Goal: Task Accomplishment & Management: Manage account settings

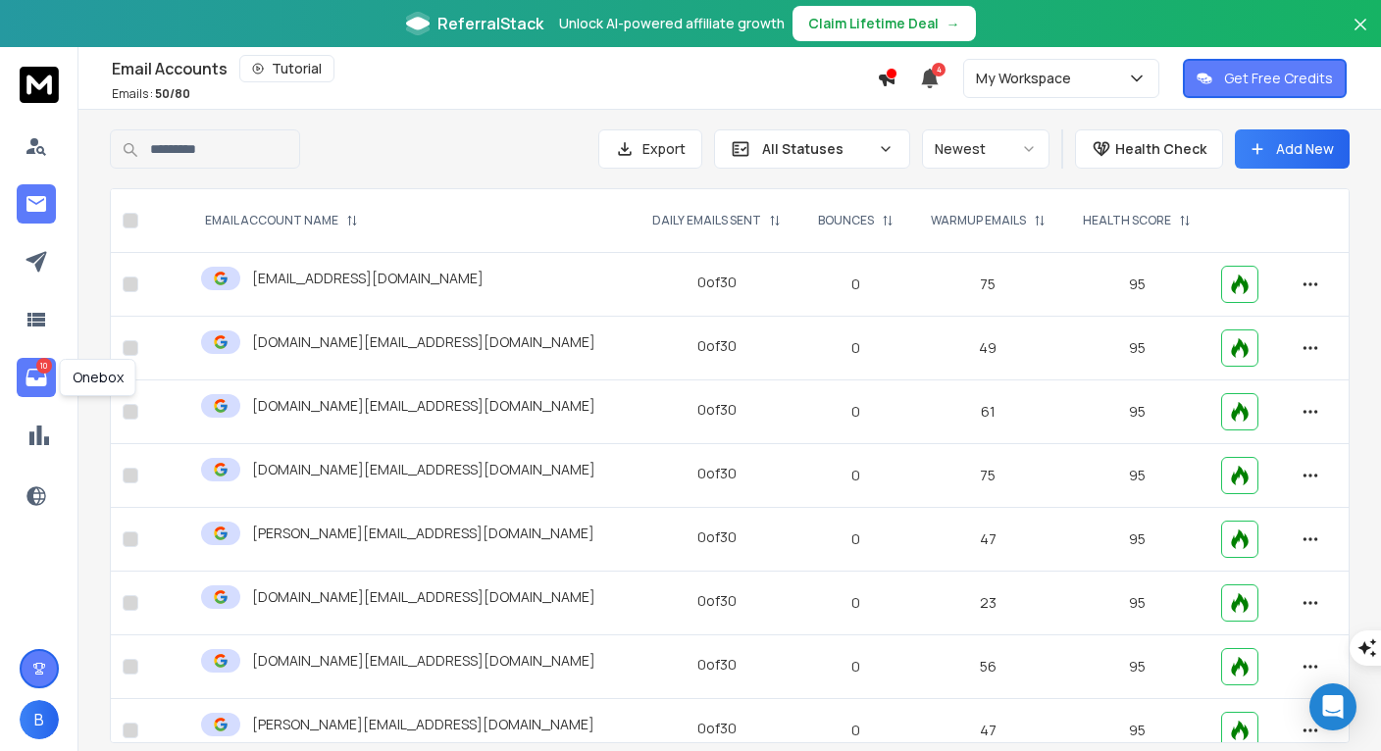
click at [46, 369] on p "10" at bounding box center [44, 366] width 16 height 16
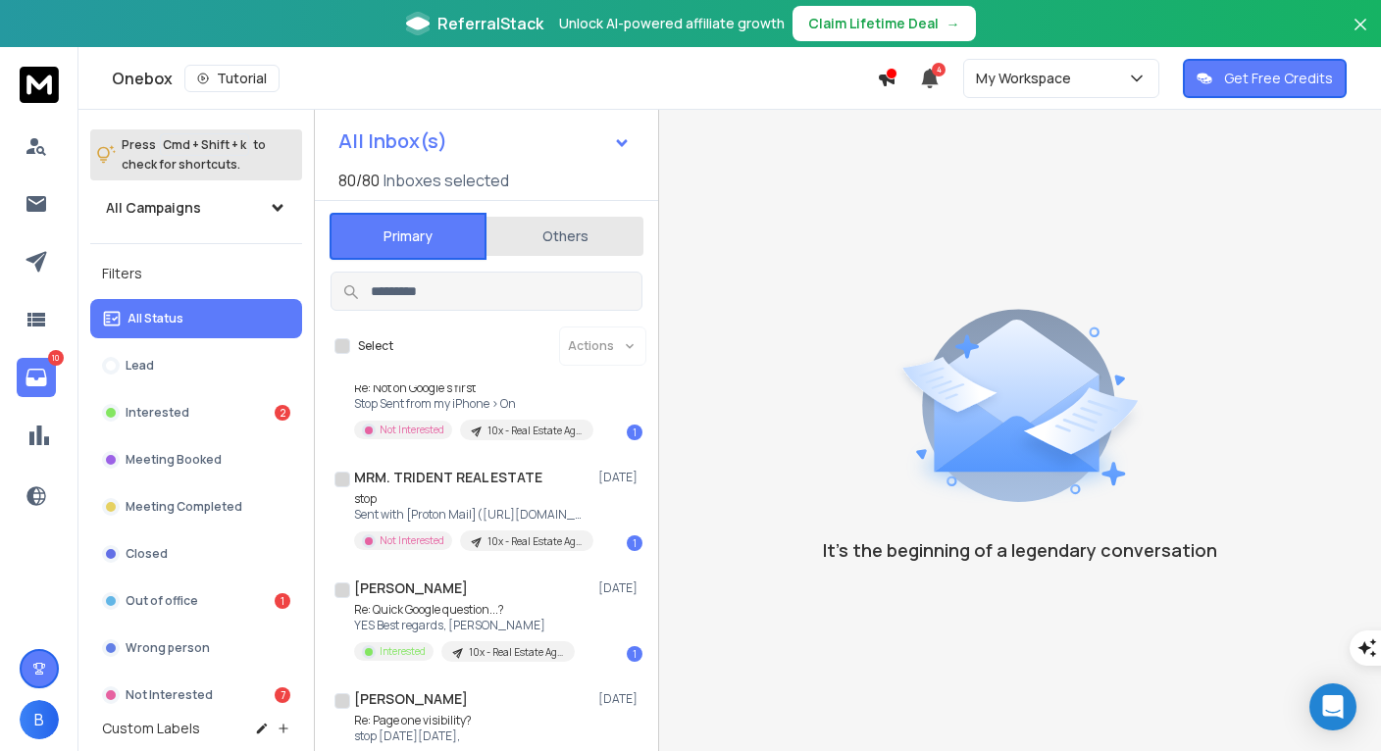
scroll to position [390, 0]
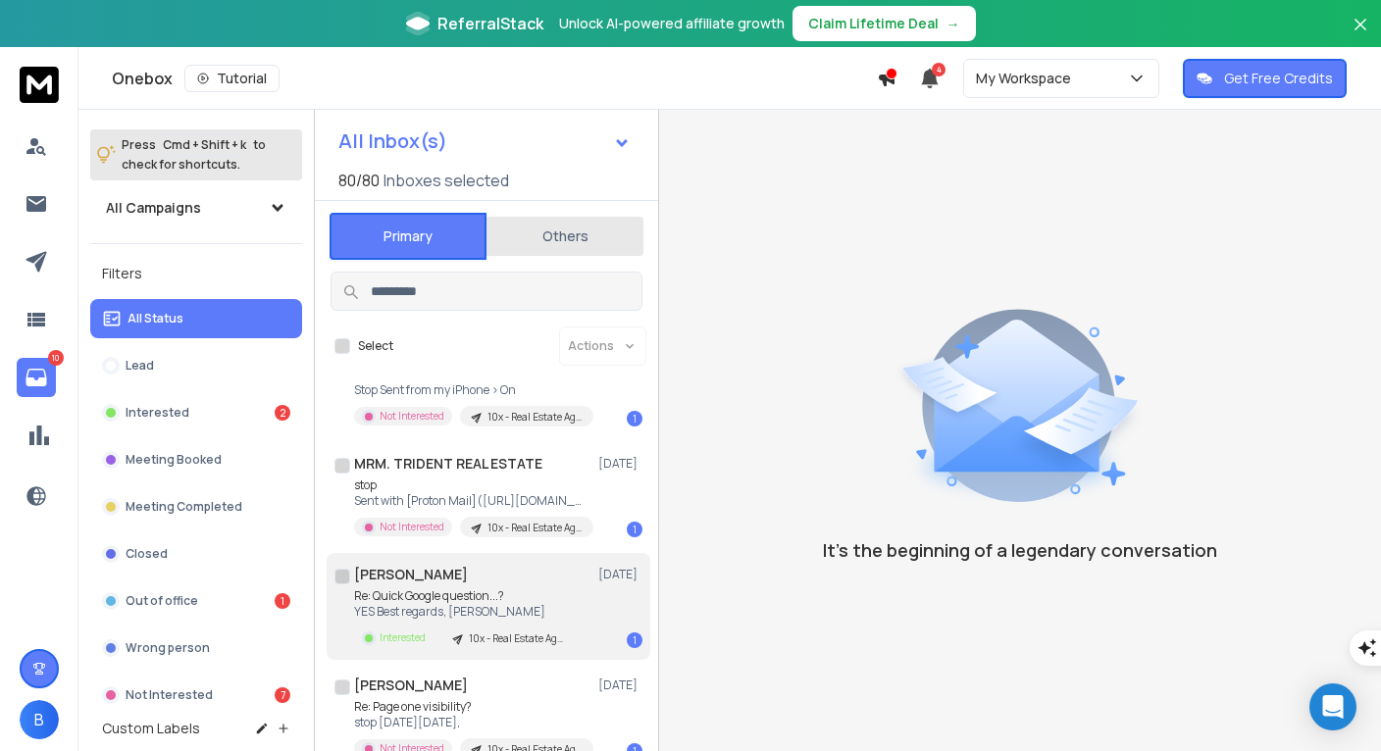
click at [454, 584] on div "[PERSON_NAME] [DATE] Re: Quick Google question...? YES Best regards, [PERSON_NA…" at bounding box center [498, 606] width 288 height 83
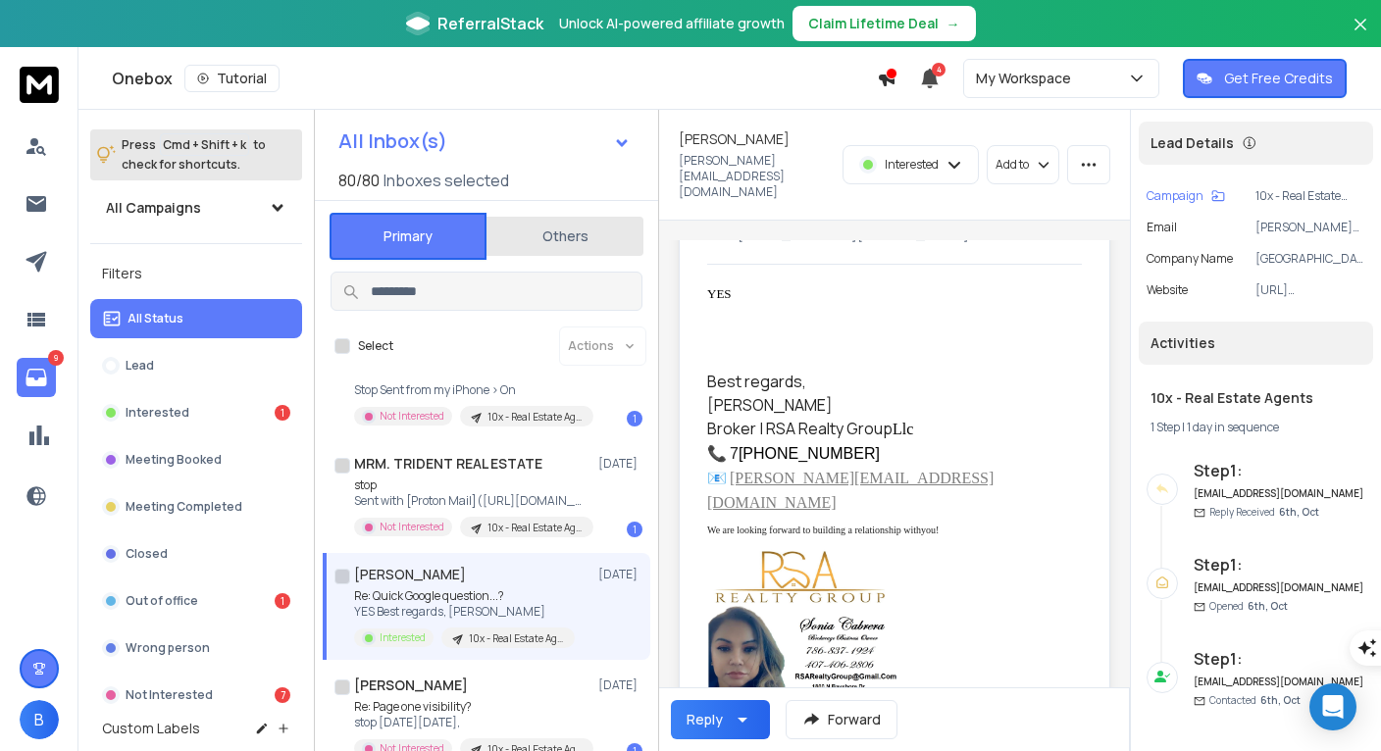
scroll to position [189, 0]
drag, startPoint x: 877, startPoint y: 404, endPoint x: 728, endPoint y: 403, distance: 149.1
click at [728, 403] on div "Best regards, [PERSON_NAME] | RSA Realty Group Llc 📞 [PHONE_NUMBER] 📧 [PERSON_N…" at bounding box center [886, 446] width 359 height 145
copy font "7 86-837-1924"
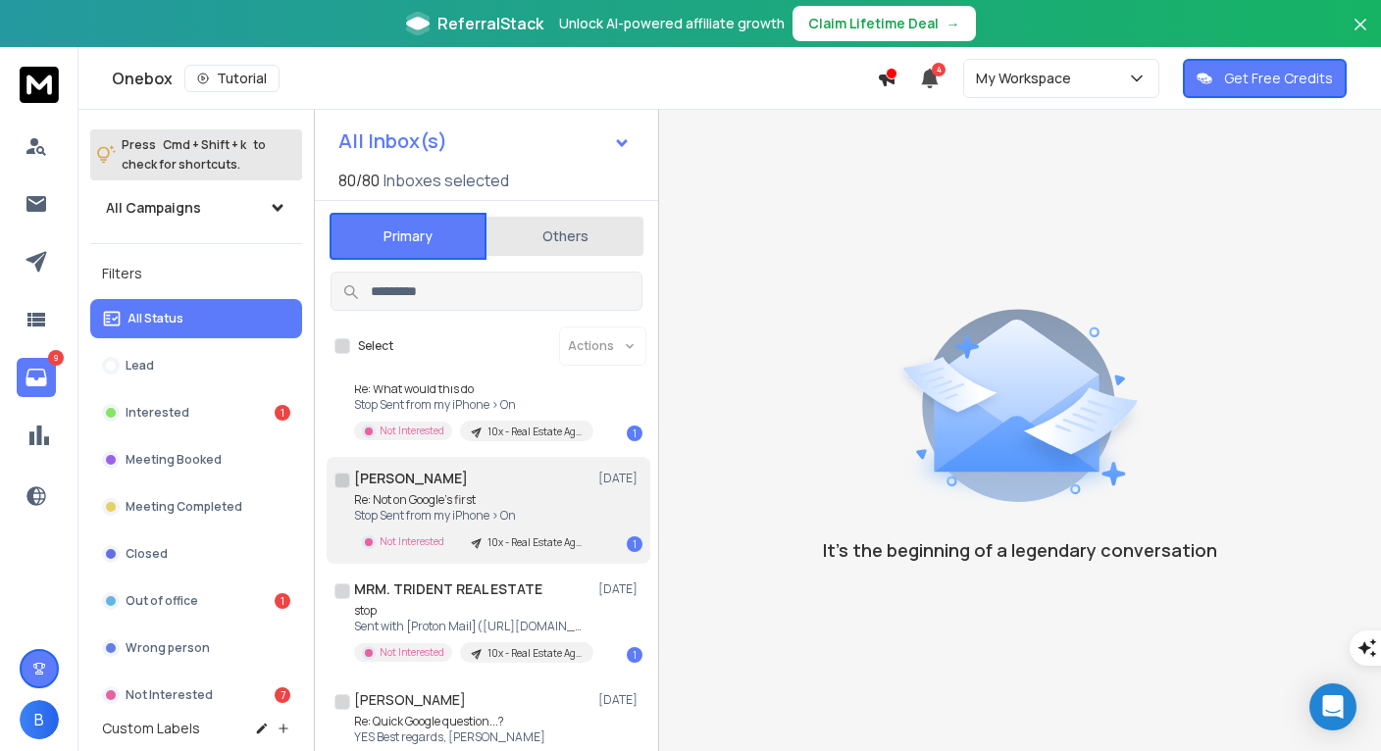
scroll to position [0, 0]
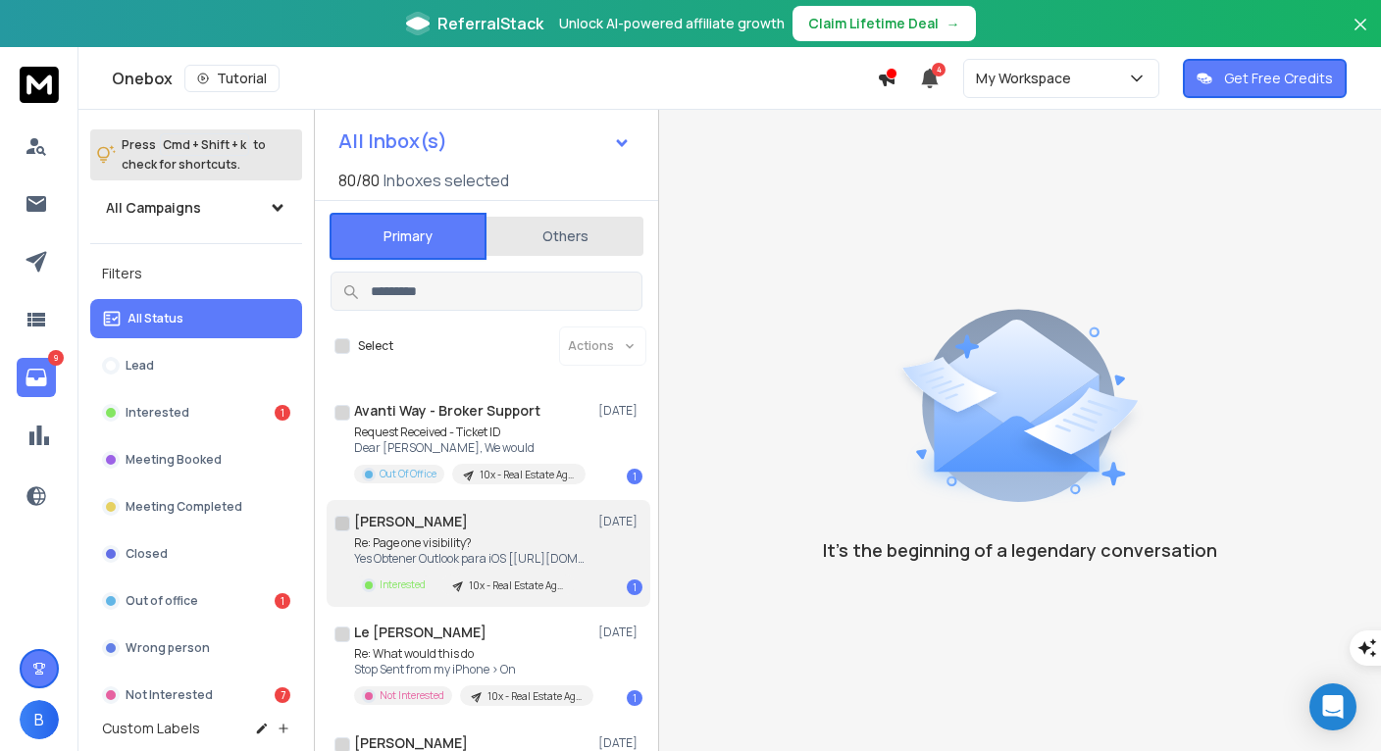
click at [445, 542] on p "Re: Page one visibility?" at bounding box center [471, 543] width 235 height 16
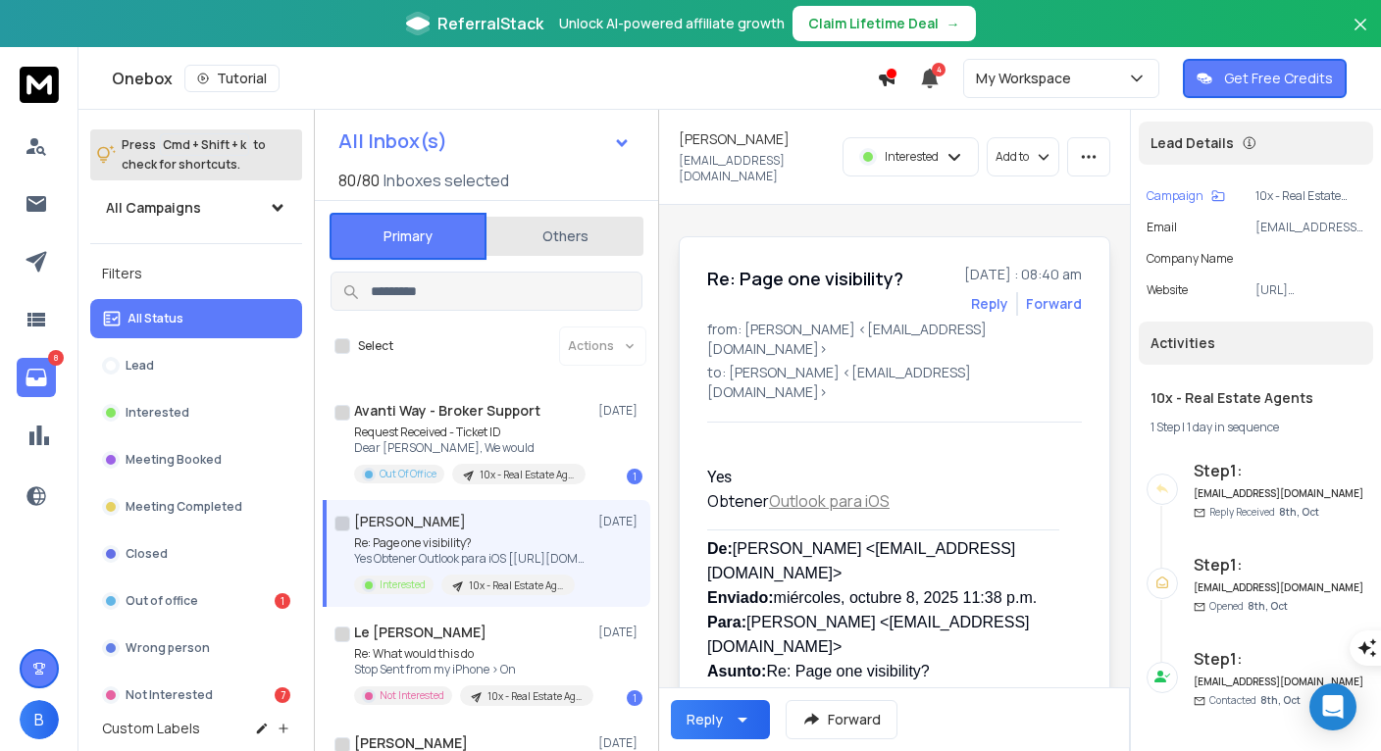
scroll to position [69, 0]
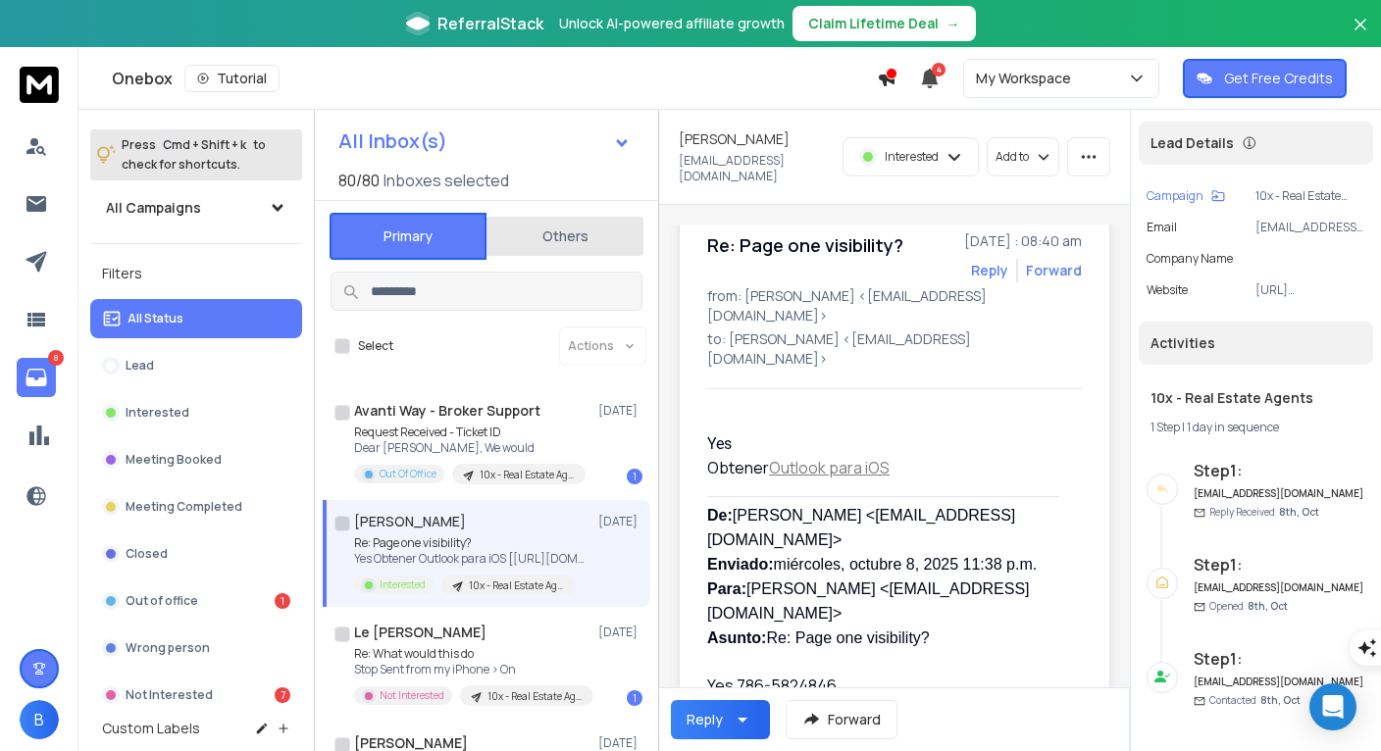
drag, startPoint x: 867, startPoint y: 574, endPoint x: 741, endPoint y: 577, distance: 125.6
click at [741, 674] on div "Yes 786-5824846" at bounding box center [886, 686] width 359 height 24
click at [891, 674] on div "Yes 786-5824846" at bounding box center [886, 686] width 359 height 24
drag, startPoint x: 855, startPoint y: 577, endPoint x: 738, endPoint y: 570, distance: 116.9
click at [735, 674] on div "Yes 786-5824846" at bounding box center [886, 686] width 359 height 24
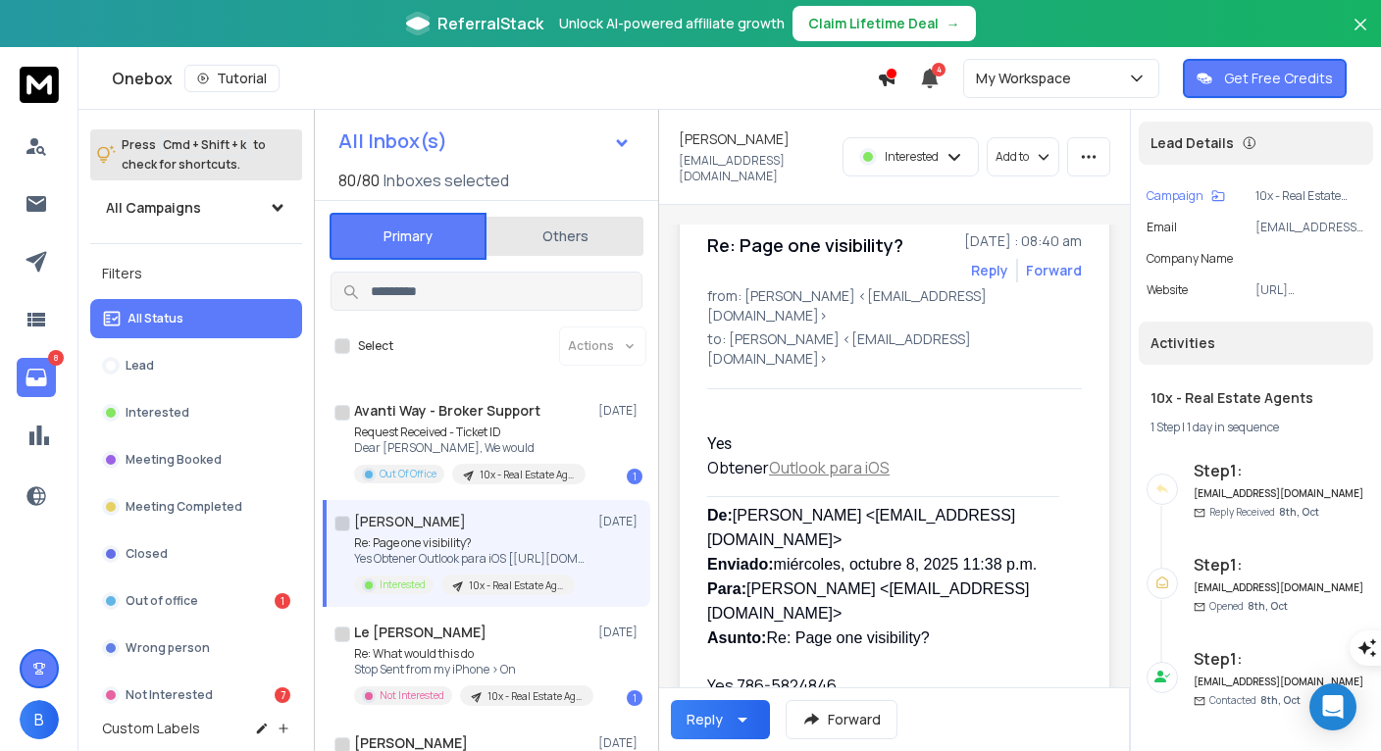
copy div "786-5824846"
drag, startPoint x: 831, startPoint y: 464, endPoint x: 738, endPoint y: 456, distance: 92.5
click at [738, 507] on span "De: [PERSON_NAME] <[EMAIL_ADDRESS][DOMAIN_NAME]> Enviado: miércoles, octubre 8,…" at bounding box center [871, 576] width 329 height 139
copy span "[PERSON_NAME]"
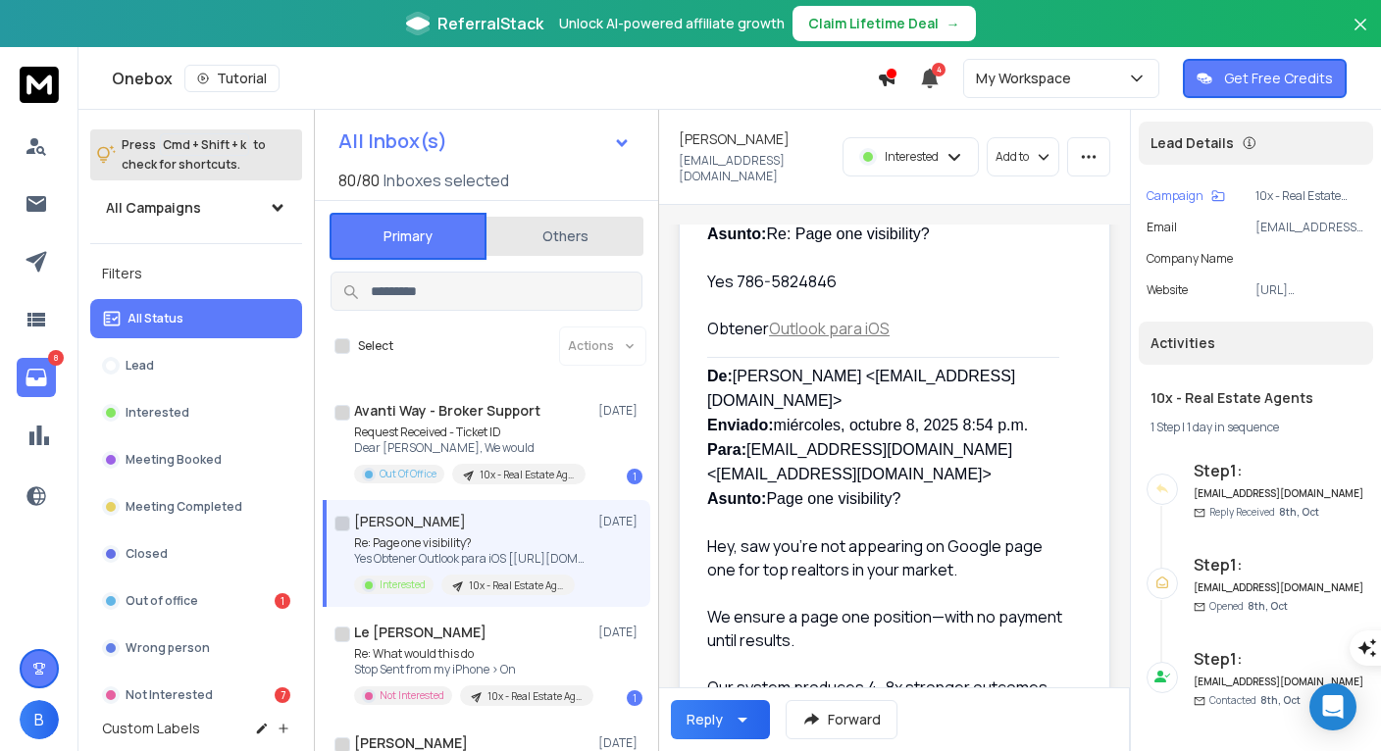
scroll to position [472, 0]
drag, startPoint x: 1101, startPoint y: 574, endPoint x: 861, endPoint y: 553, distance: 241.1
click at [861, 677] on div "Our system produces 4–8x stronger outcomes than traditional ads and averages 12…" at bounding box center [886, 712] width 359 height 71
copy div "4–8x stronger outcomes than traditional ads and averages 12–24% lead conversion."
click at [36, 361] on link "8" at bounding box center [36, 377] width 39 height 39
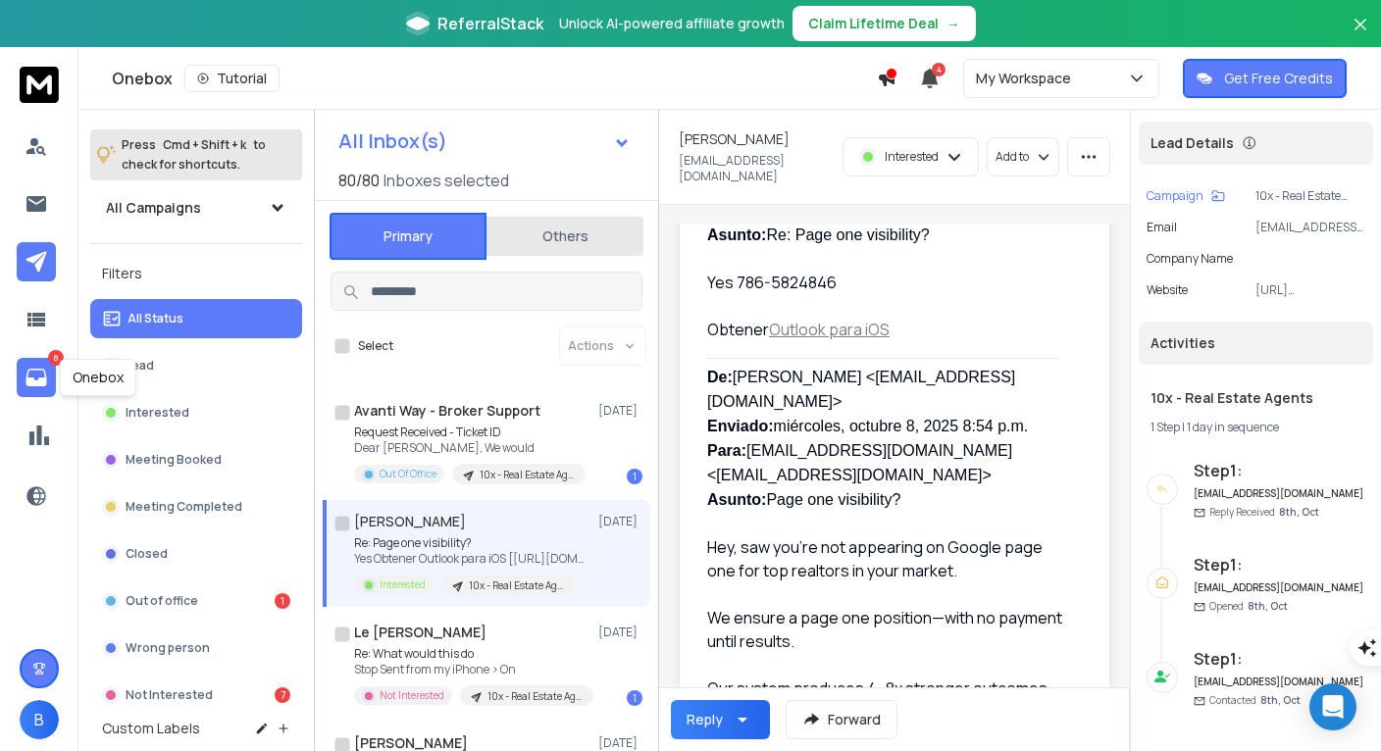
scroll to position [110, 0]
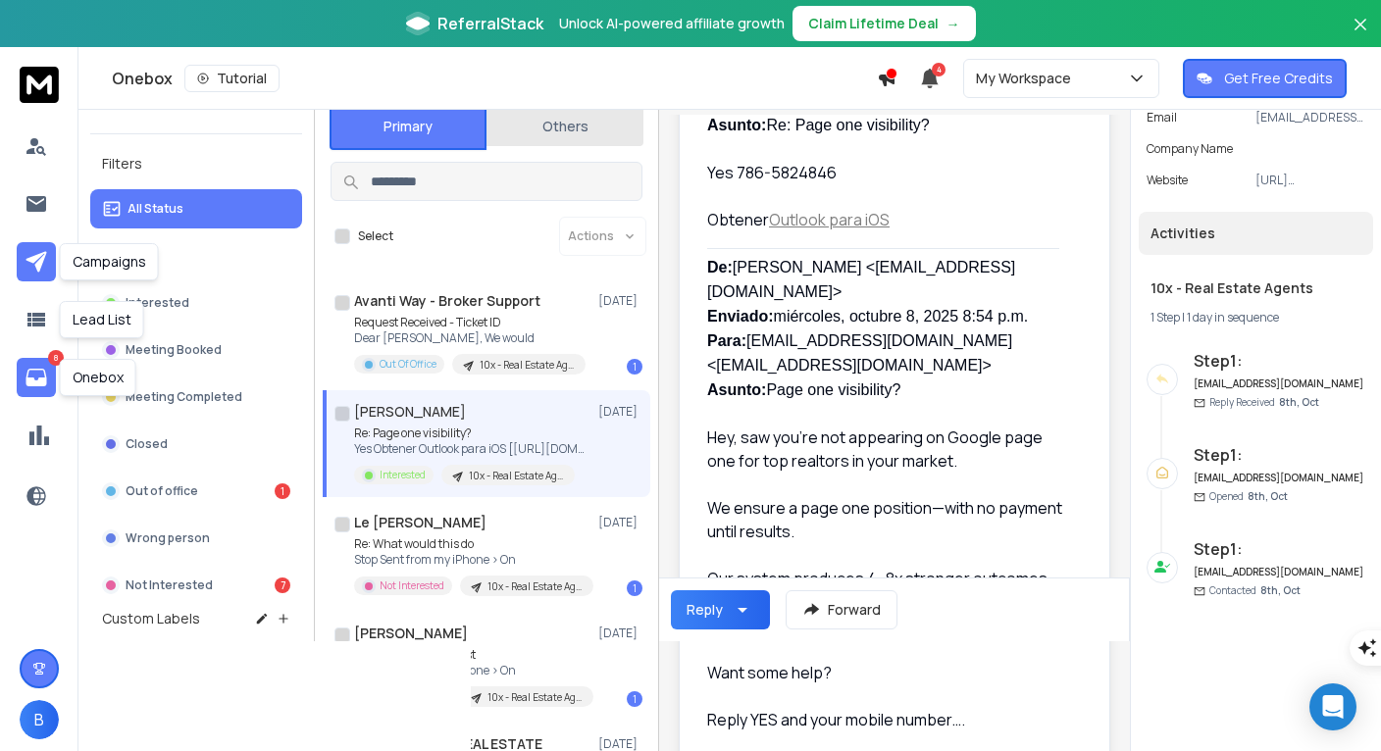
click at [40, 253] on icon at bounding box center [35, 262] width 21 height 21
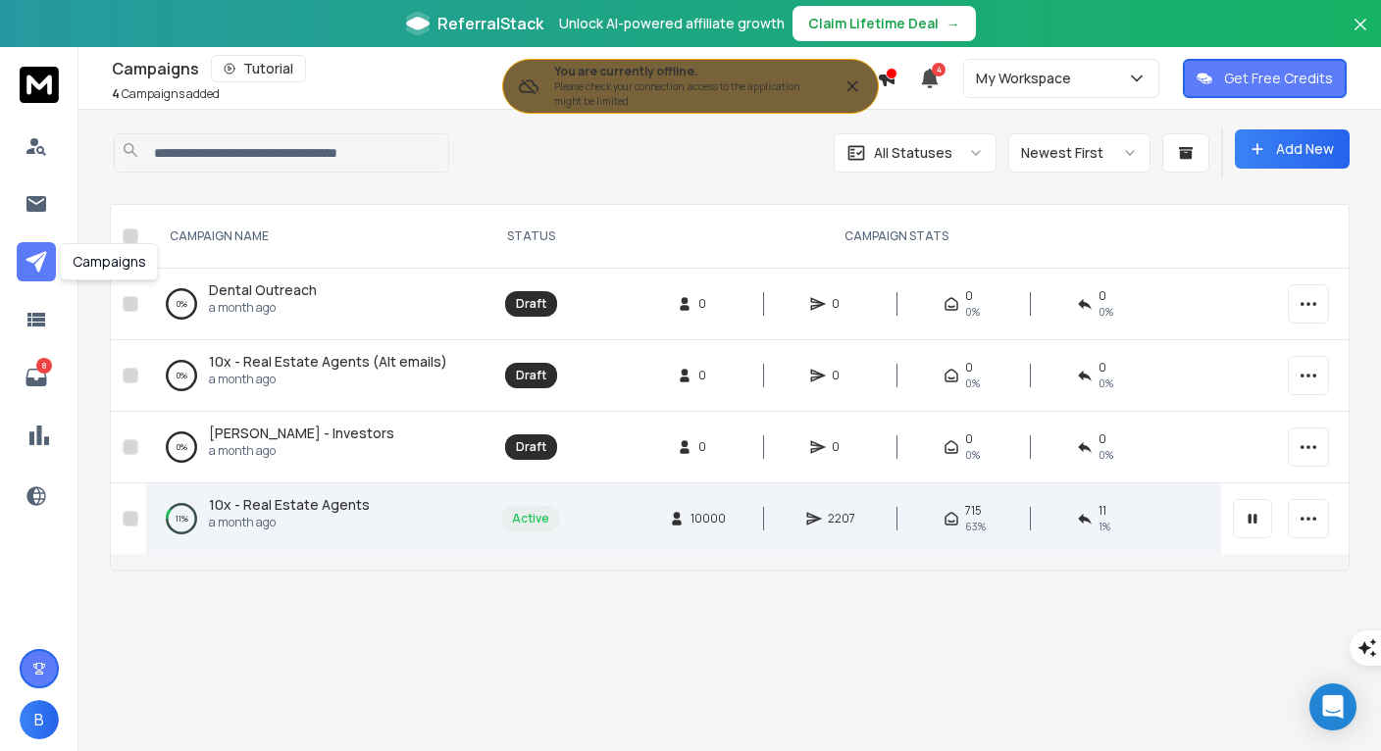
click at [329, 510] on span "10x - Real Estate Agents" at bounding box center [289, 504] width 161 height 19
